Goal: Transaction & Acquisition: Subscribe to service/newsletter

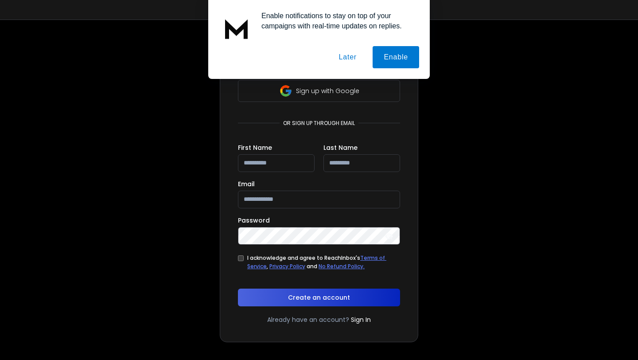
click at [350, 57] on button "Later" at bounding box center [347, 57] width 40 height 22
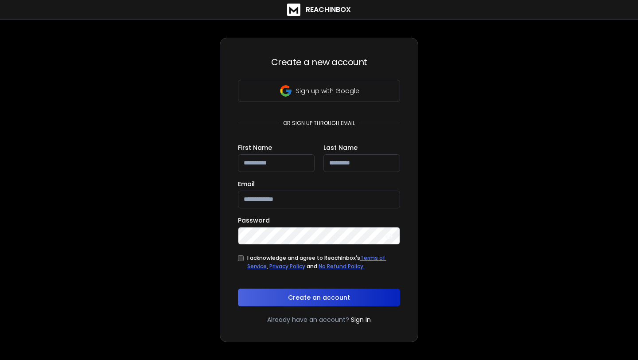
click at [255, 167] on input "text" at bounding box center [276, 163] width 77 height 18
type input "***"
click at [357, 159] on input "text" at bounding box center [361, 163] width 77 height 18
type input "****"
click at [326, 193] on input "email" at bounding box center [319, 199] width 162 height 18
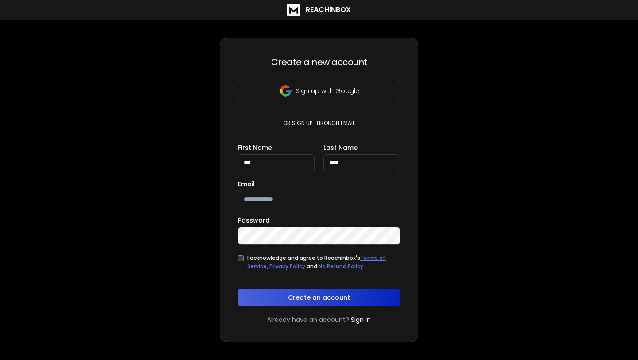
paste input "**********"
type input "**********"
click at [239, 260] on div "I acknowledge and agree to ReachInbox's Terms of Service , Privacy Policy and N…" at bounding box center [319, 261] width 162 height 17
click at [391, 237] on icon at bounding box center [389, 236] width 8 height 8
click at [391, 237] on icon at bounding box center [389, 235] width 8 height 5
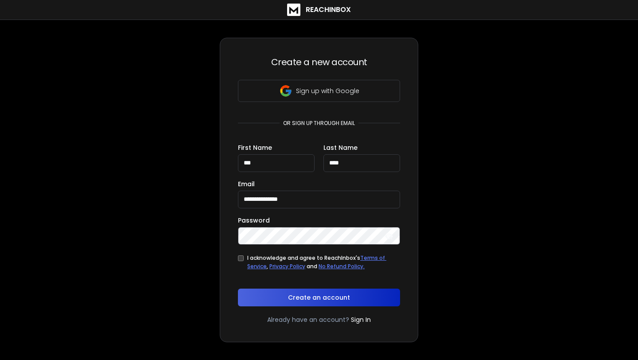
click at [390, 237] on icon at bounding box center [389, 236] width 8 height 8
click at [326, 298] on button "Create an account" at bounding box center [319, 297] width 162 height 18
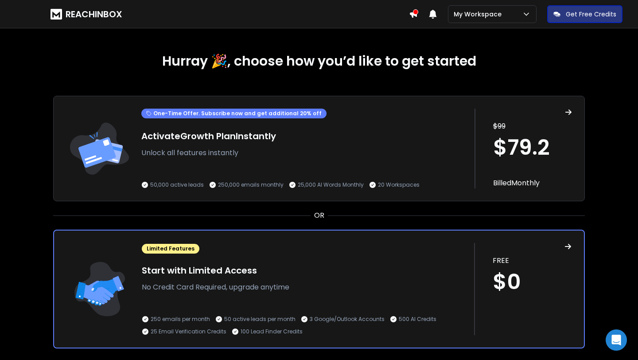
click at [408, 270] on h1 "Start with Limited Access" at bounding box center [303, 270] width 323 height 12
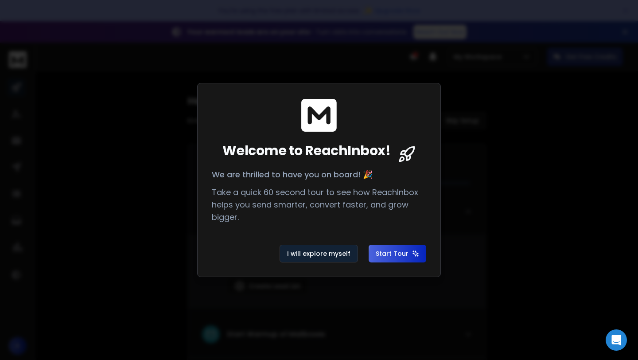
click at [351, 256] on button "I will explore myself" at bounding box center [319, 254] width 78 height 18
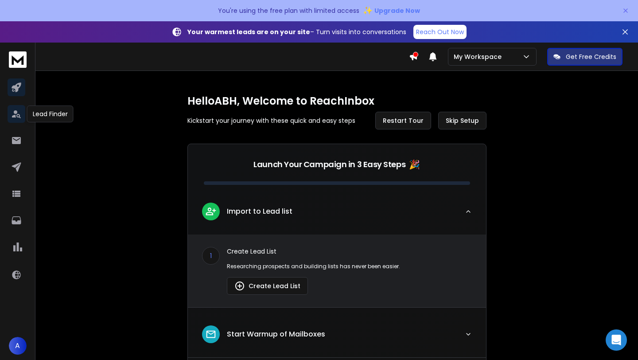
click at [13, 112] on icon at bounding box center [16, 114] width 11 height 11
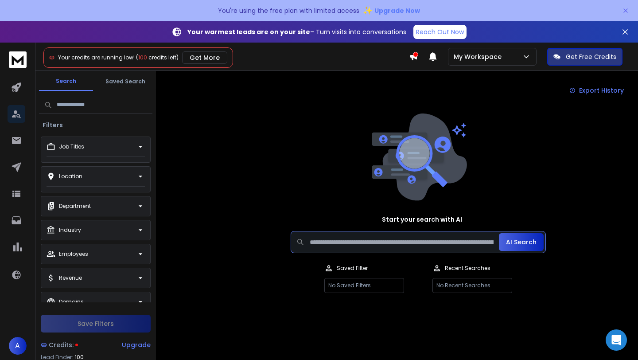
click at [96, 148] on div "Job Titles" at bounding box center [96, 146] width 98 height 9
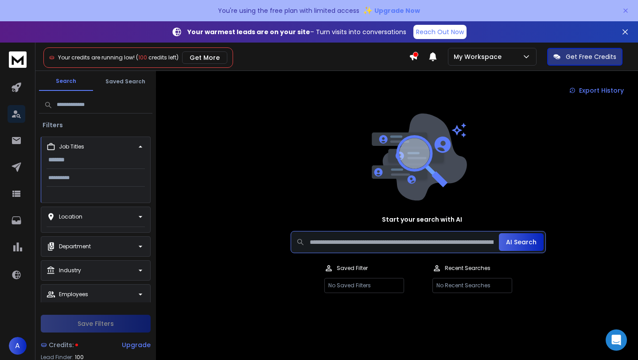
type input "*****"
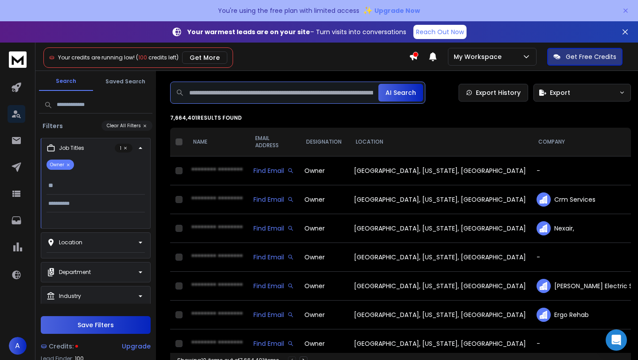
type input "***"
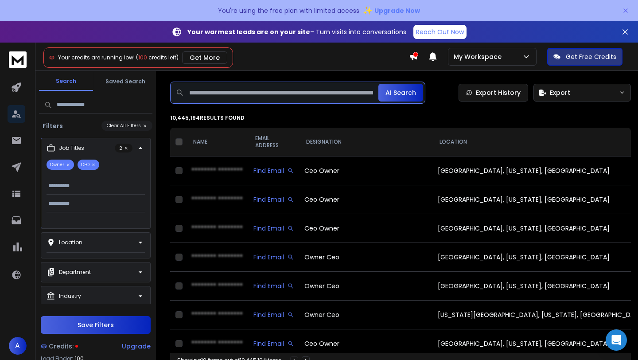
click at [91, 241] on div "Location" at bounding box center [96, 242] width 98 height 9
click at [52, 287] on button "Country" at bounding box center [50, 287] width 7 height 7
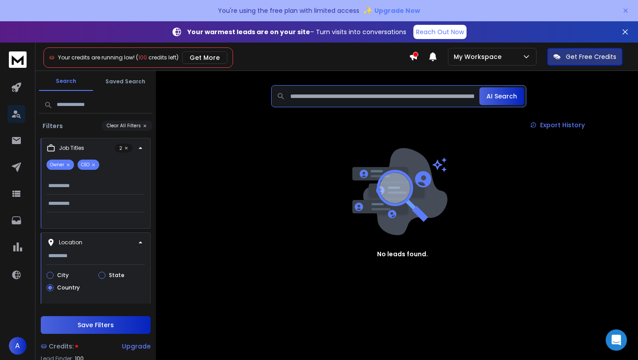
type button "Country"
click at [102, 252] on input at bounding box center [96, 256] width 98 height 18
type input "*"
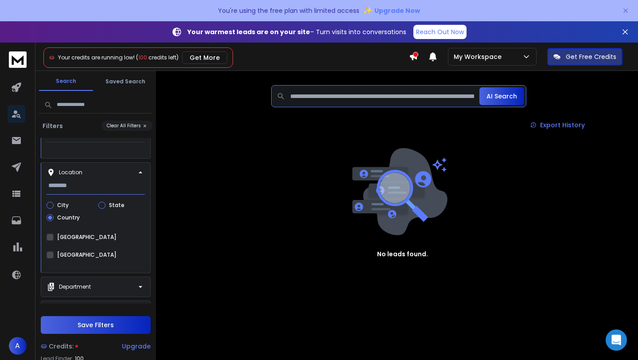
scroll to position [75, 0]
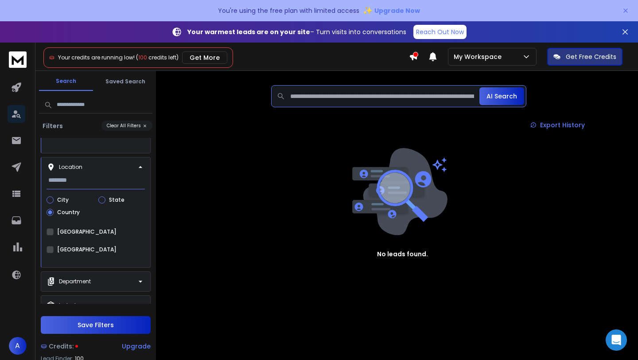
type input "********"
click at [50, 248] on Emirates "[GEOGRAPHIC_DATA]" at bounding box center [50, 249] width 7 height 7
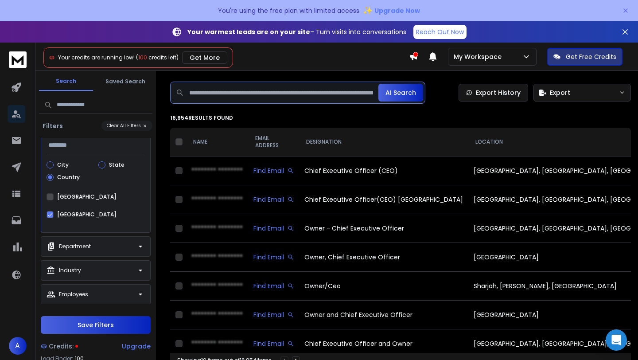
scroll to position [139, 0]
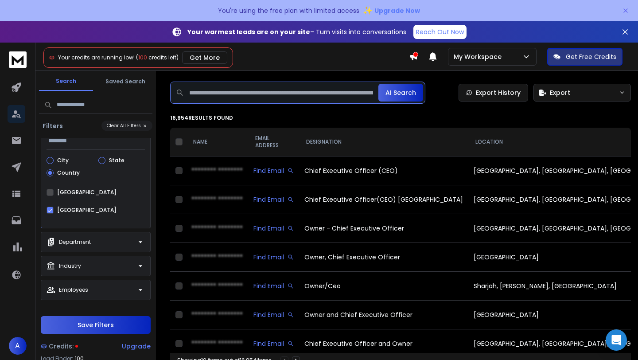
click at [136, 241] on icon at bounding box center [140, 241] width 9 height 9
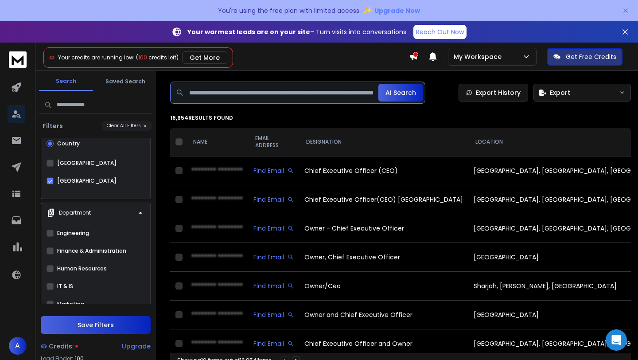
scroll to position [169, 0]
click at [51, 250] on Administration "Finance & Administration" at bounding box center [50, 250] width 7 height 7
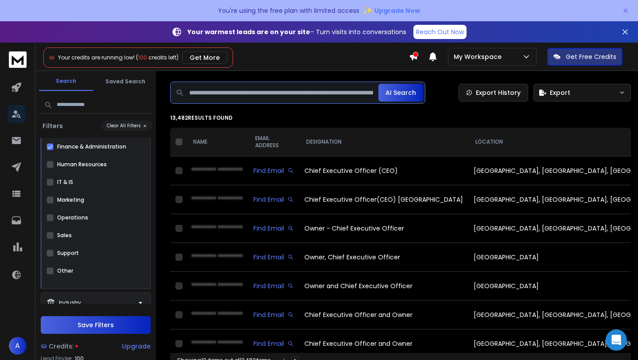
scroll to position [274, 0]
click at [49, 218] on button "Operations" at bounding box center [50, 216] width 7 height 7
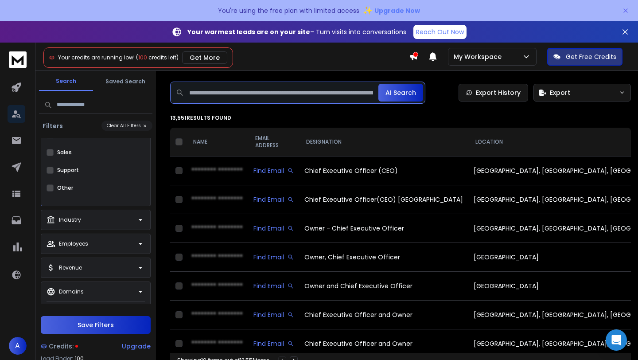
scroll to position [361, 0]
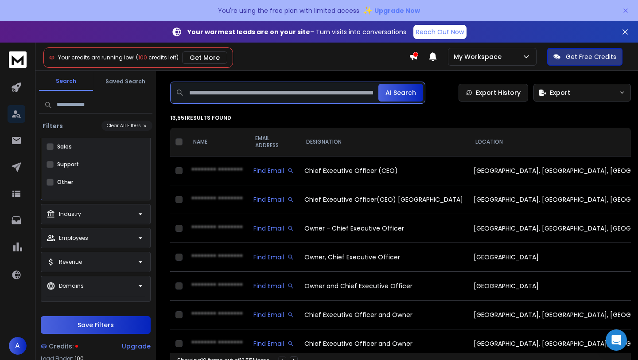
click at [95, 206] on div "Industry" at bounding box center [96, 214] width 110 height 20
click at [104, 215] on div "Industry" at bounding box center [96, 214] width 98 height 9
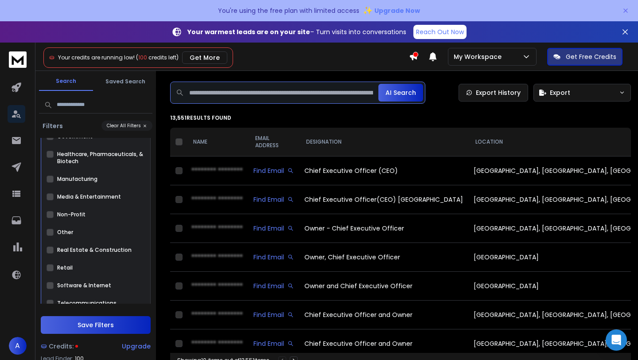
scroll to position [594, 0]
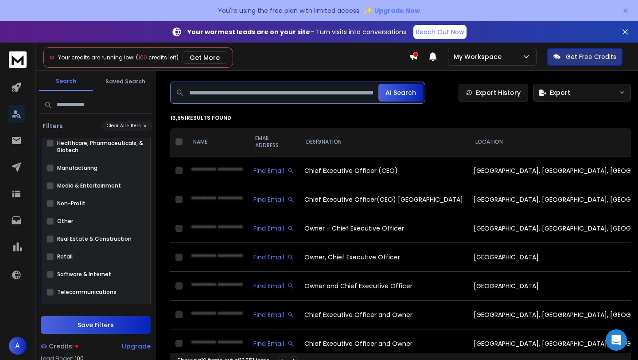
click at [84, 244] on div "Real Estate & Construction" at bounding box center [96, 239] width 98 height 18
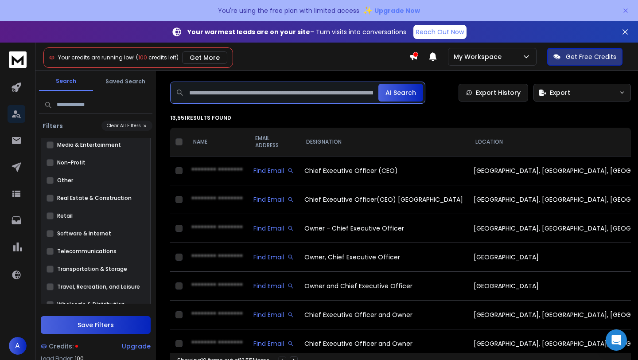
scroll to position [635, 0]
click at [51, 214] on button "Retail" at bounding box center [50, 215] width 7 height 7
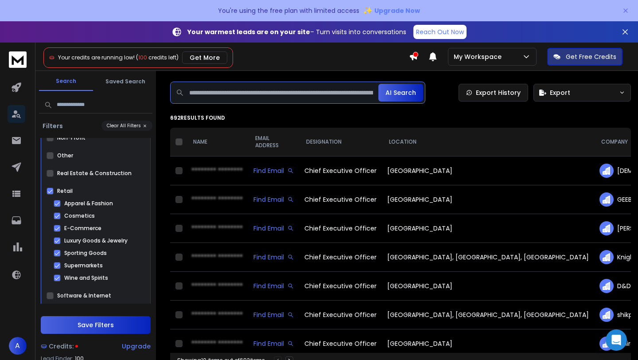
scroll to position [661, 0]
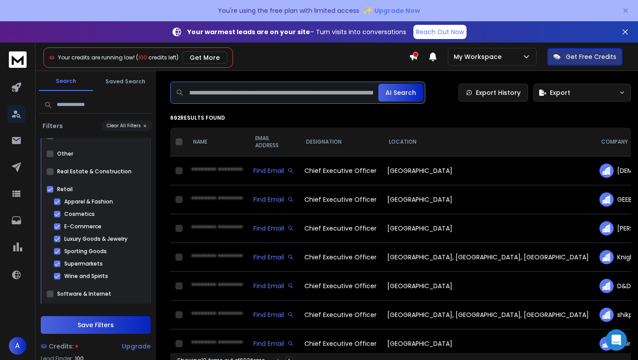
click at [57, 214] on button "Cosmetics" at bounding box center [57, 213] width 7 height 7
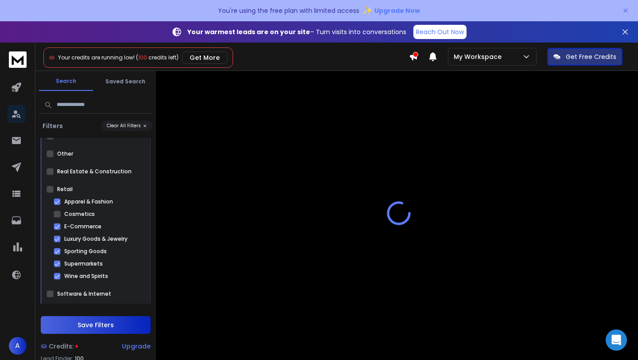
click at [58, 202] on Fashion "Apparel & Fashion" at bounding box center [57, 201] width 7 height 7
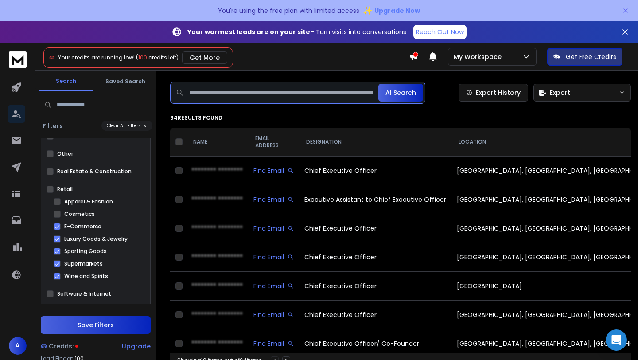
click at [59, 237] on Jewelry "Luxury Goods & Jewelry" at bounding box center [57, 238] width 7 height 7
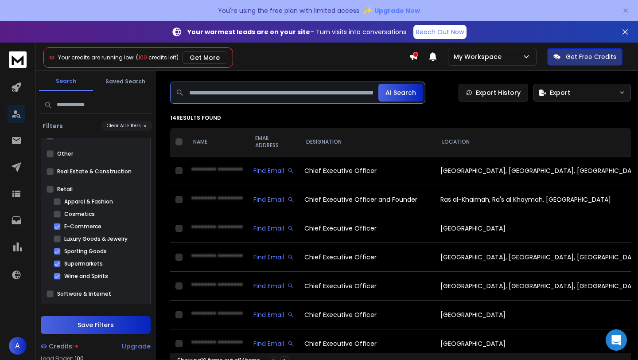
click at [58, 252] on Goods "Sporting Goods" at bounding box center [57, 251] width 7 height 7
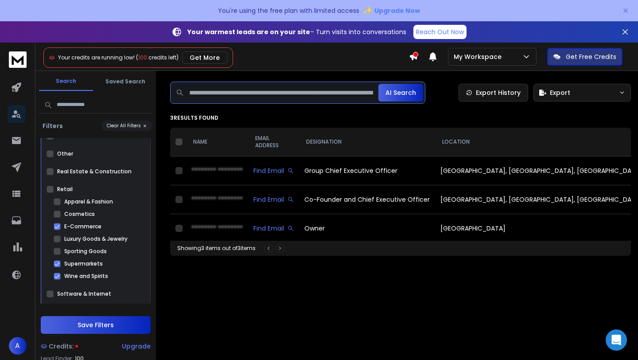
click at [58, 223] on button "E-Commerce" at bounding box center [57, 226] width 7 height 7
click at [56, 276] on Spirits "Wine and Spirits" at bounding box center [57, 275] width 7 height 7
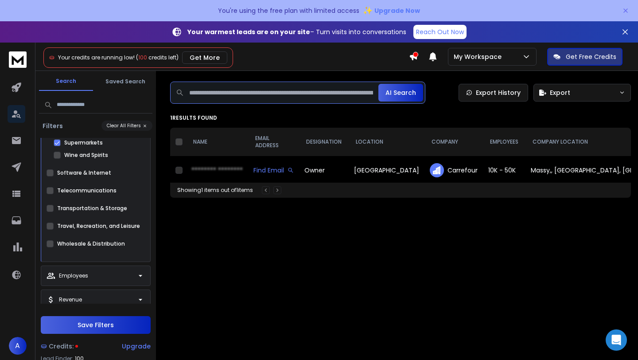
scroll to position [783, 0]
click at [52, 243] on Distribution "Wholesale & Distribution" at bounding box center [50, 243] width 7 height 7
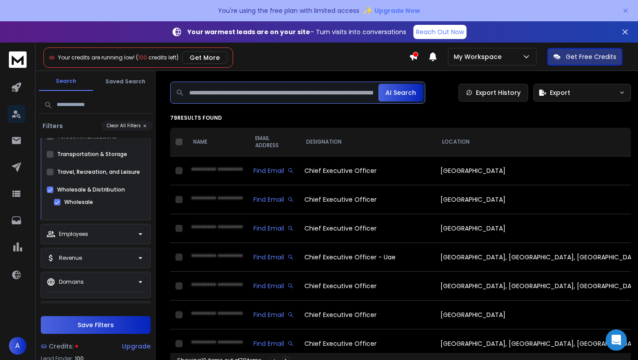
scroll to position [848, 0]
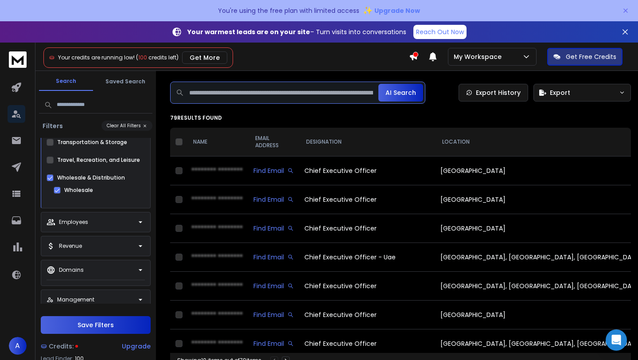
click at [128, 226] on div "Employees" at bounding box center [96, 222] width 110 height 20
click at [139, 221] on icon at bounding box center [141, 222] width 4 height 2
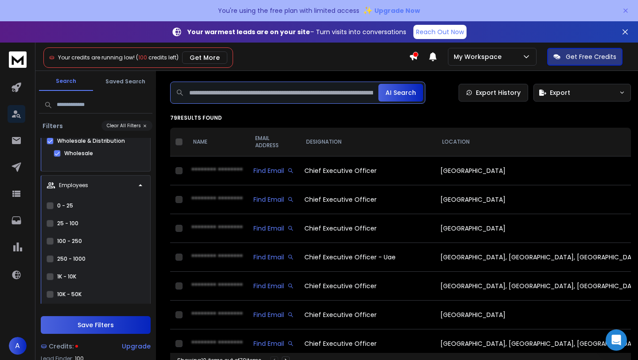
scroll to position [890, 0]
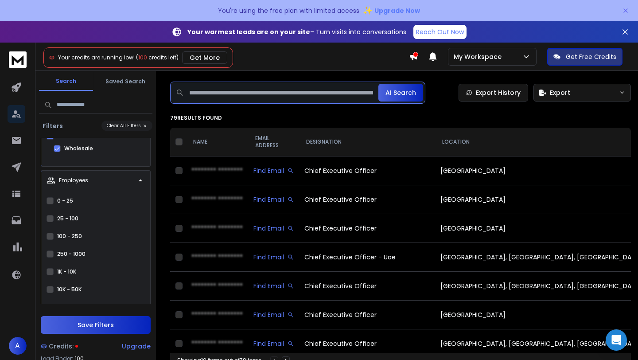
click at [139, 180] on icon at bounding box center [141, 180] width 4 height 2
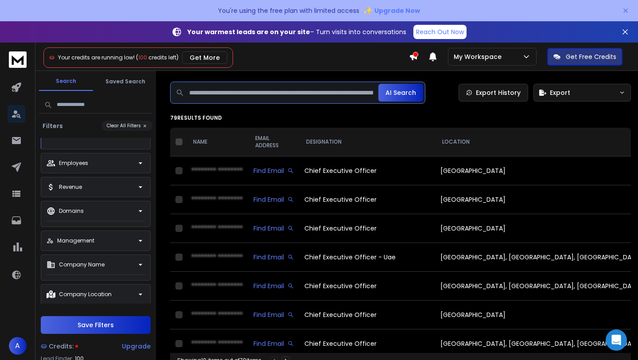
scroll to position [914, 0]
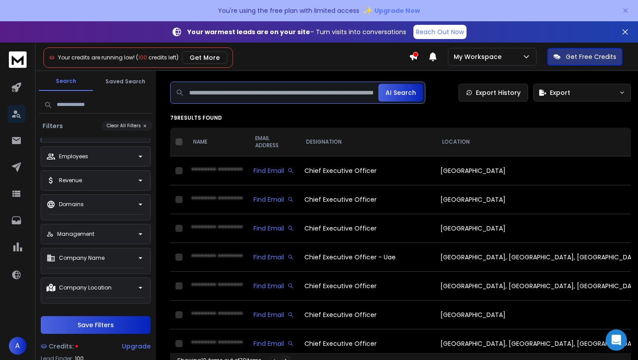
click at [98, 323] on button "Save Filters" at bounding box center [96, 325] width 110 height 18
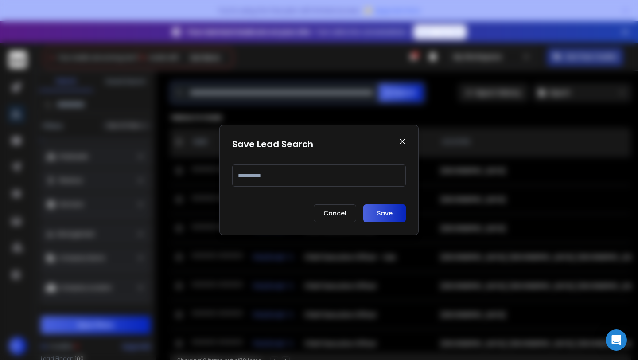
click at [331, 182] on input at bounding box center [319, 175] width 174 height 22
type input "**"
click at [394, 217] on button "Save" at bounding box center [384, 213] width 43 height 18
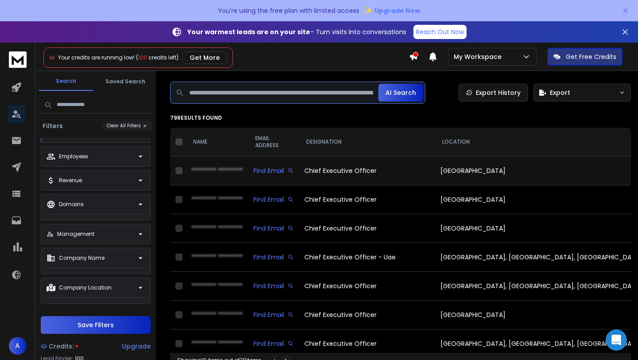
click at [218, 165] on td "******** ********" at bounding box center [217, 170] width 62 height 29
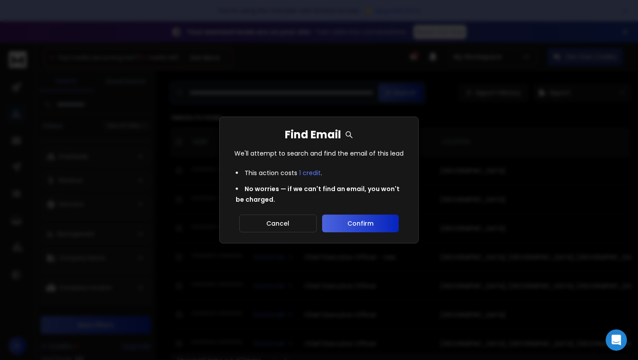
click at [391, 225] on button "Confirm" at bounding box center [360, 223] width 77 height 18
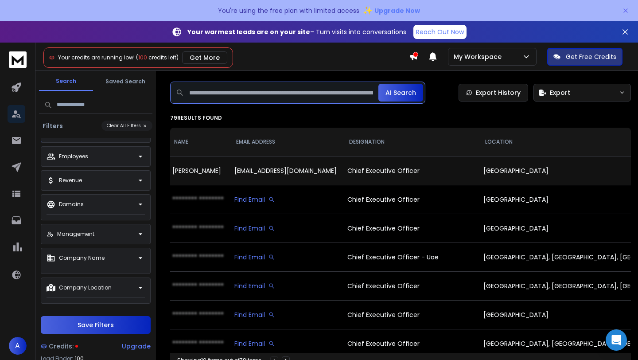
scroll to position [0, 0]
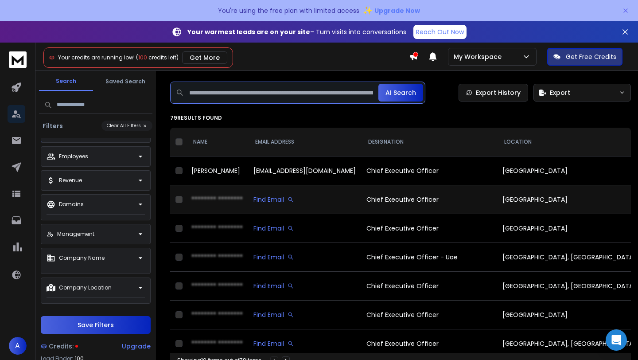
click at [218, 198] on span "******** ********" at bounding box center [216, 199] width 51 height 9
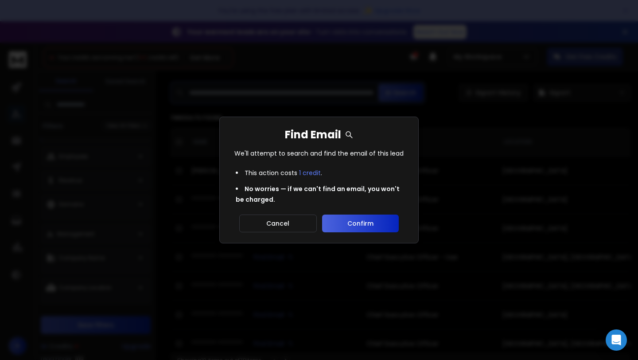
click at [364, 227] on button "Confirm" at bounding box center [360, 223] width 77 height 18
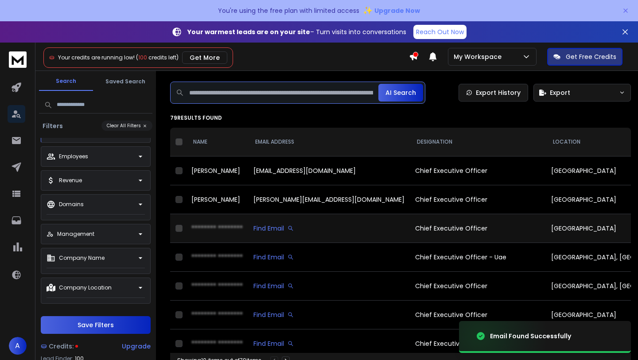
click at [227, 237] on td "******** ********" at bounding box center [217, 228] width 62 height 29
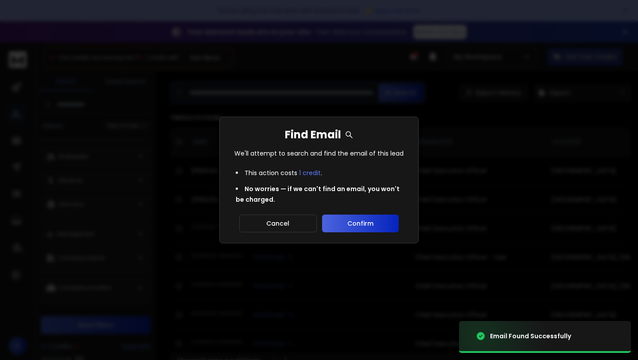
click at [354, 233] on div "Find Email We'll attempt to search and find the email of this lead This action …" at bounding box center [319, 180] width 198 height 126
click at [378, 216] on button "Confirm" at bounding box center [360, 223] width 77 height 18
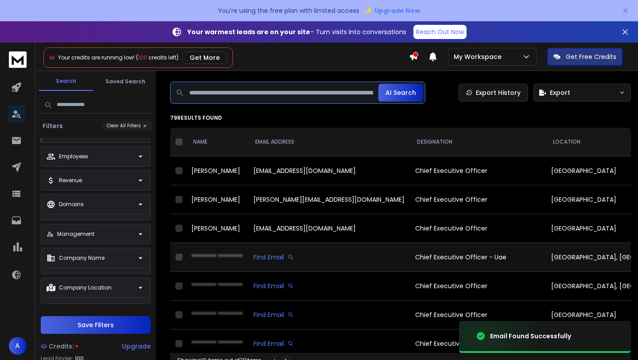
click at [209, 253] on span "******** ********" at bounding box center [216, 257] width 51 height 9
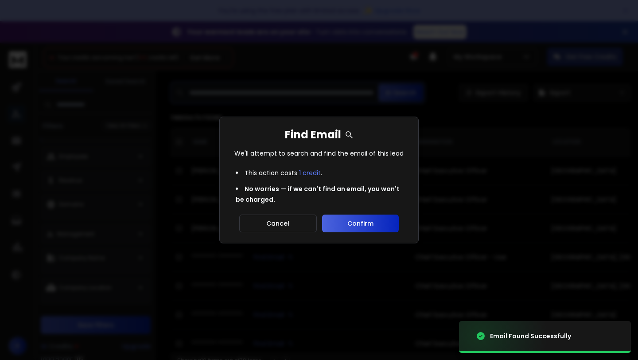
click at [383, 218] on button "Confirm" at bounding box center [360, 223] width 77 height 18
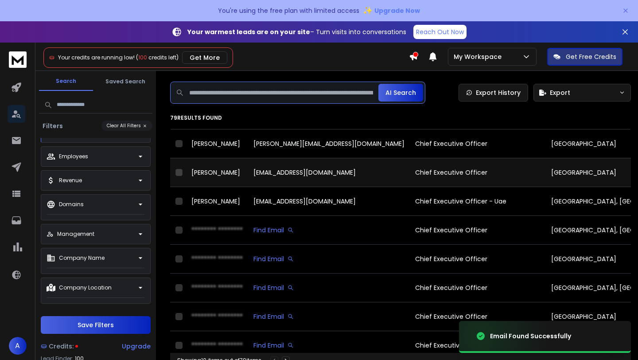
scroll to position [61, 0]
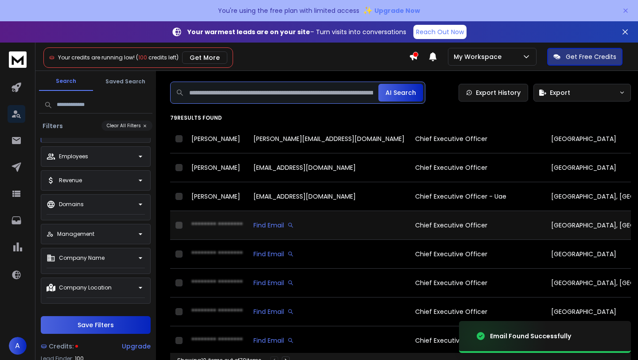
click at [220, 235] on td "******** ********" at bounding box center [217, 225] width 62 height 29
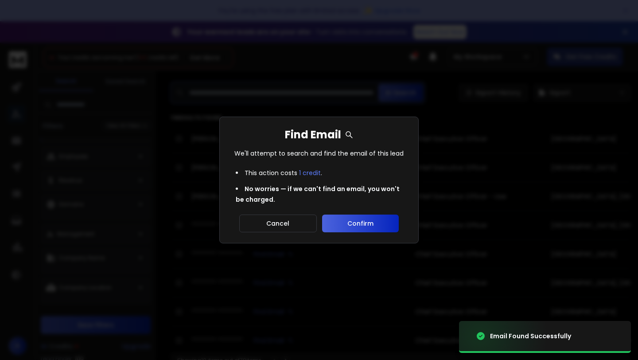
click at [363, 227] on button "Confirm" at bounding box center [360, 223] width 77 height 18
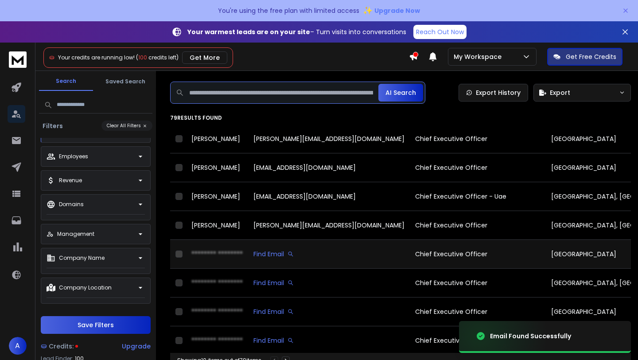
click at [201, 250] on span "******** ********" at bounding box center [216, 253] width 51 height 9
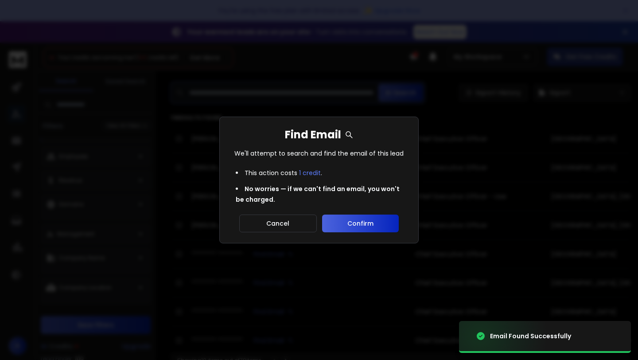
click at [366, 217] on button "Confirm" at bounding box center [360, 223] width 77 height 18
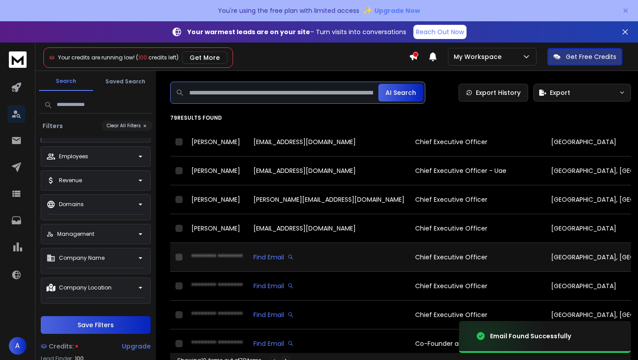
scroll to position [89, 0]
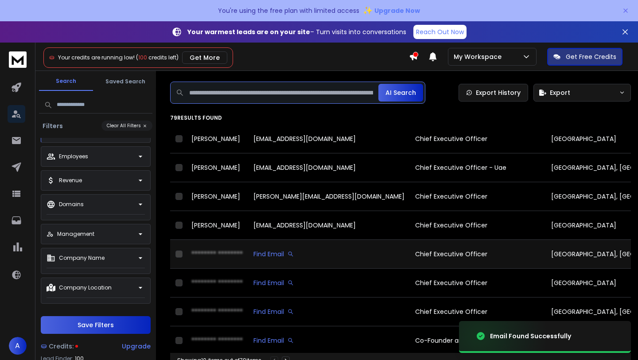
click at [202, 260] on td "******** ********" at bounding box center [217, 254] width 62 height 29
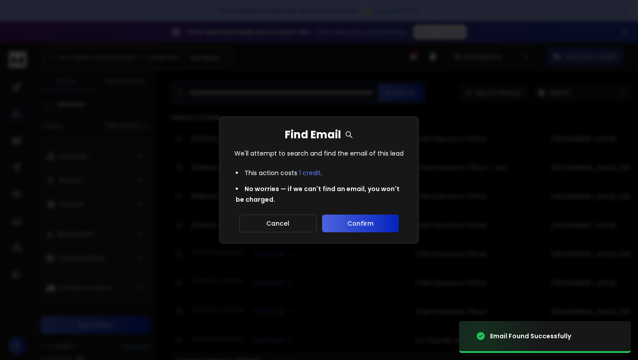
click at [367, 223] on button "Confirm" at bounding box center [360, 223] width 77 height 18
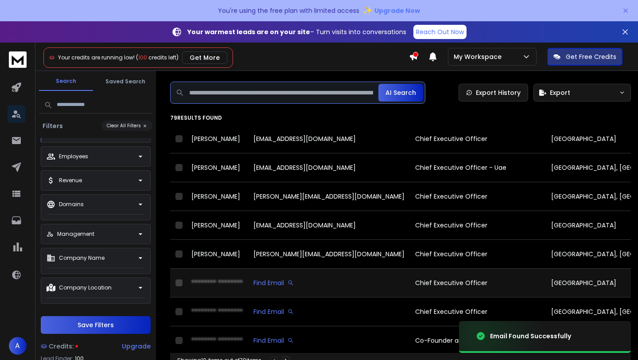
click at [226, 282] on span "******** ********" at bounding box center [216, 282] width 51 height 9
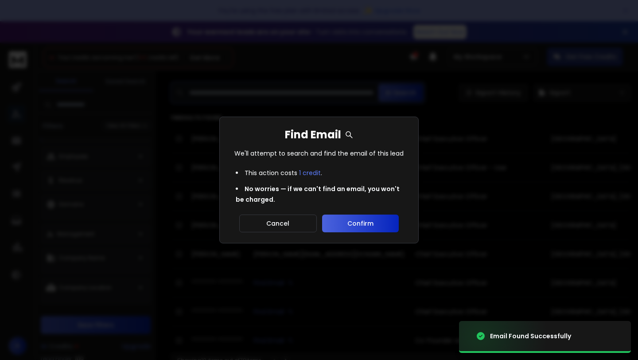
click at [366, 225] on button "Confirm" at bounding box center [360, 223] width 77 height 18
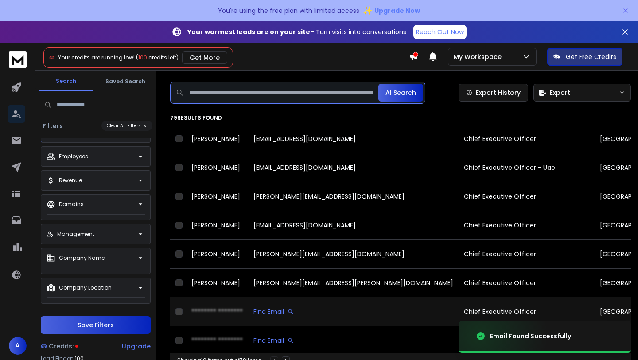
click at [218, 319] on td "******** ********" at bounding box center [217, 311] width 62 height 29
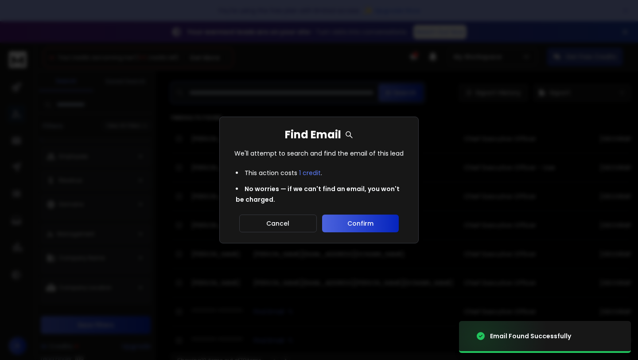
click at [340, 225] on button "Confirm" at bounding box center [360, 223] width 77 height 18
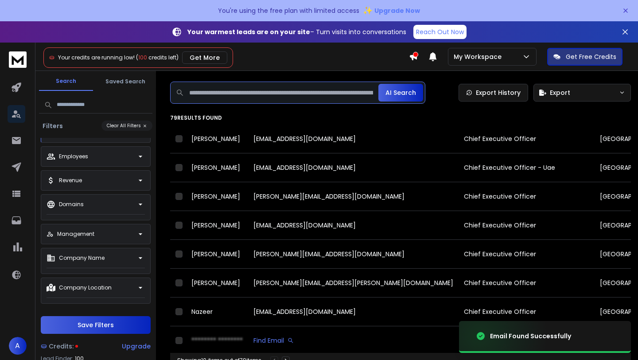
click at [628, 8] on icon "Close notification" at bounding box center [625, 10] width 7 height 7
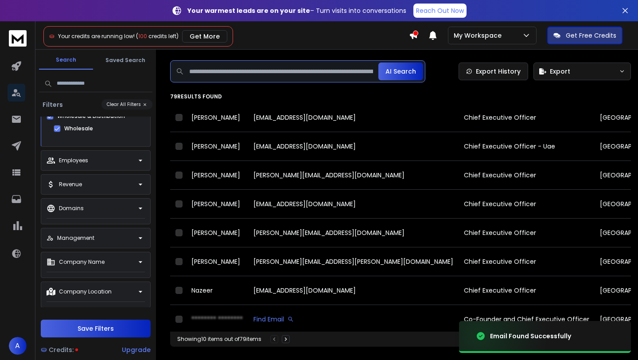
click at [628, 8] on icon at bounding box center [625, 11] width 8 height 8
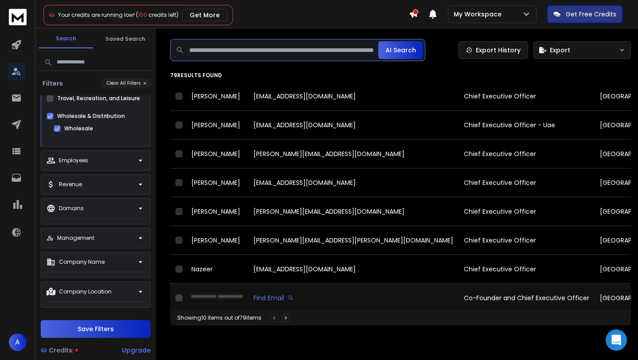
click at [223, 296] on span "******** ********" at bounding box center [216, 297] width 51 height 9
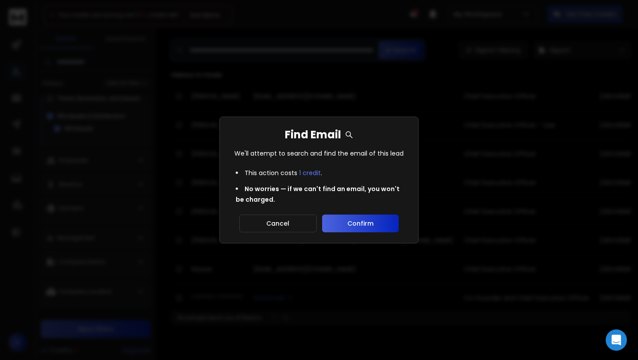
click at [361, 229] on button "Confirm" at bounding box center [360, 223] width 77 height 18
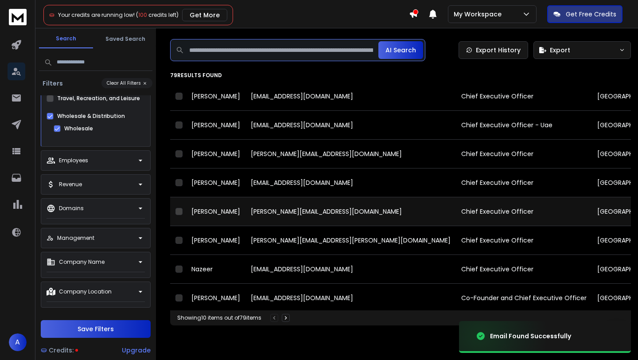
scroll to position [0, 0]
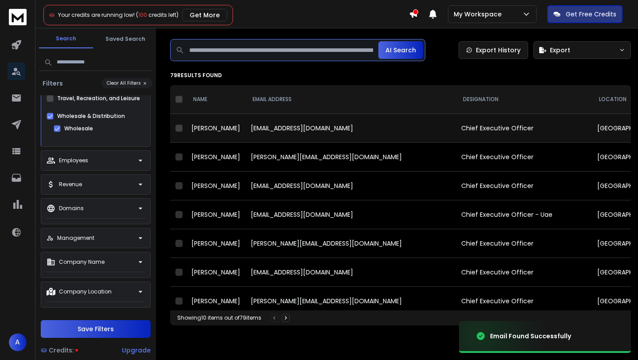
click at [198, 126] on span "[PERSON_NAME]" at bounding box center [215, 128] width 49 height 9
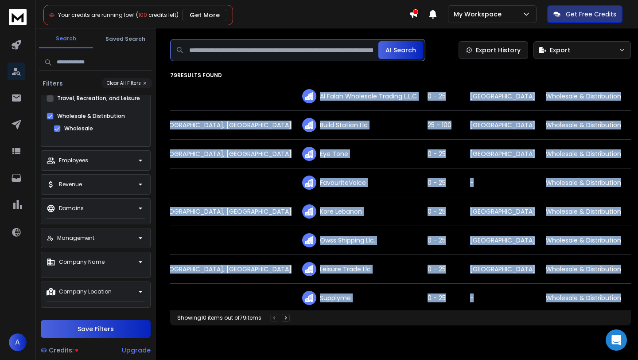
copy tbody "[PERSON_NAME] [PERSON_NAME][EMAIL_ADDRESS][PERSON_NAME][DOMAIN_NAME] Chief Exec…"
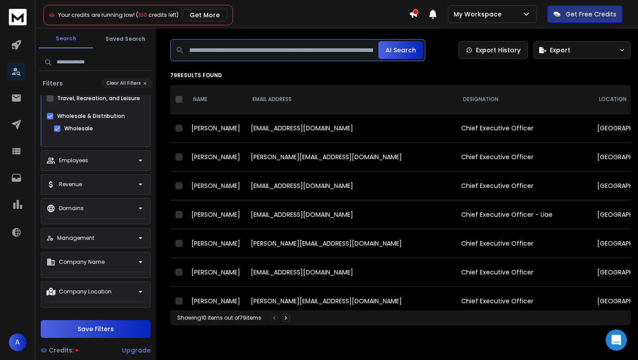
click at [198, 100] on th "NAME" at bounding box center [215, 99] width 59 height 29
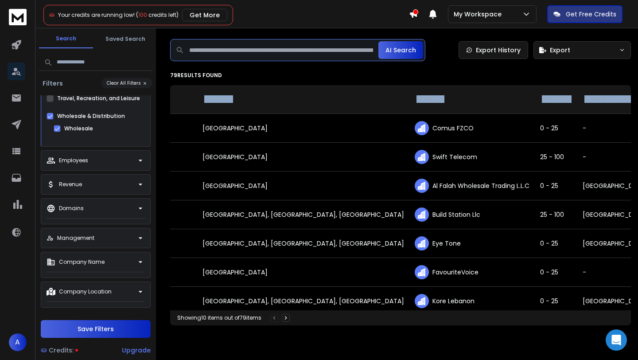
scroll to position [0, 507]
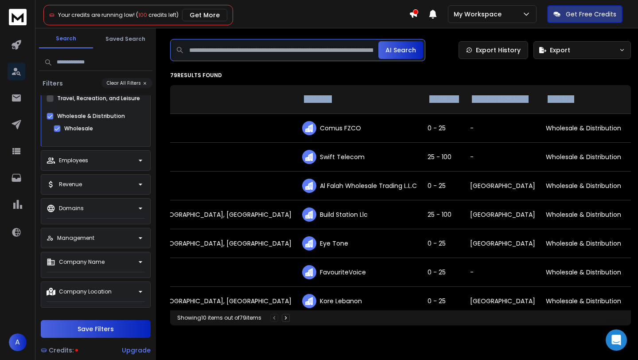
copy tr "NAME EMAIL ADDRESS DESIGNATION LOCATION COMPANY EMPLOYEES COMPANY LOCATION INDU…"
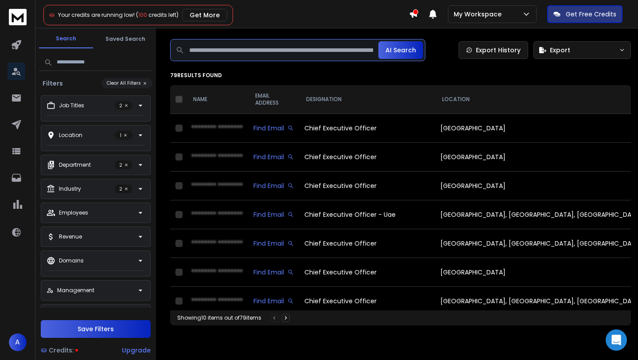
click at [205, 97] on th "NAME" at bounding box center [217, 99] width 62 height 29
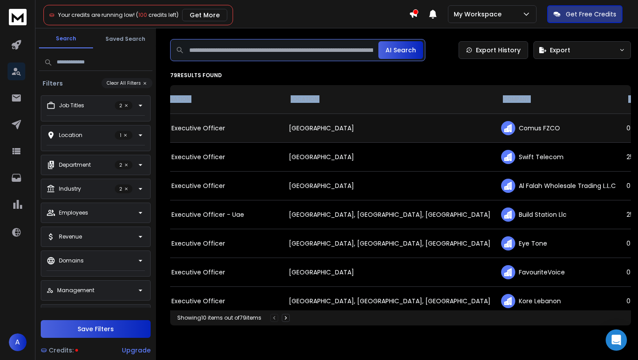
scroll to position [0, 294]
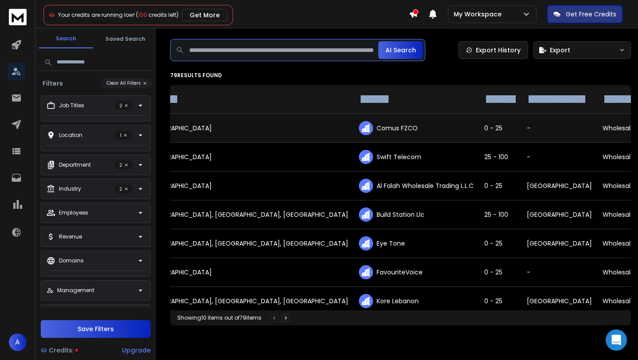
copy table "NAME EMAIL ADDRESS DESIGNATION LOCATION COMPANY EMPLOYEES COMPANY LOCATION INDU…"
